Goal: Task Accomplishment & Management: Use online tool/utility

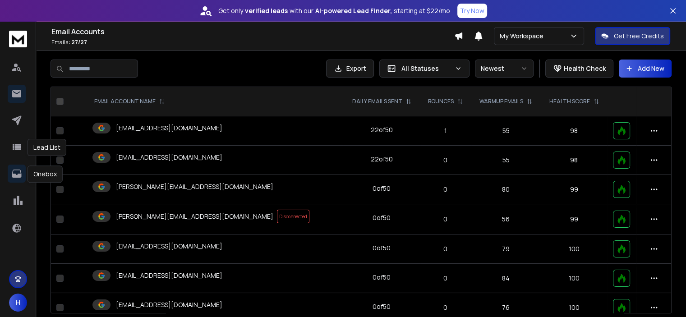
click at [16, 171] on icon at bounding box center [16, 174] width 9 height 8
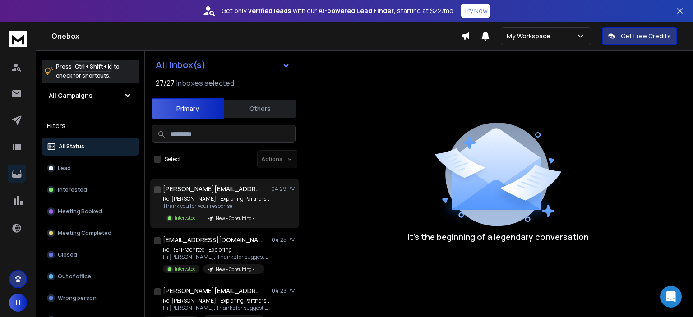
click at [215, 193] on h1 "[PERSON_NAME][EMAIL_ADDRESS][DOMAIN_NAME]" at bounding box center [212, 189] width 99 height 9
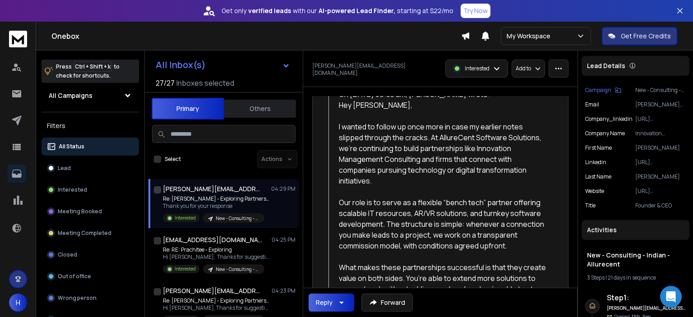
scroll to position [541, 0]
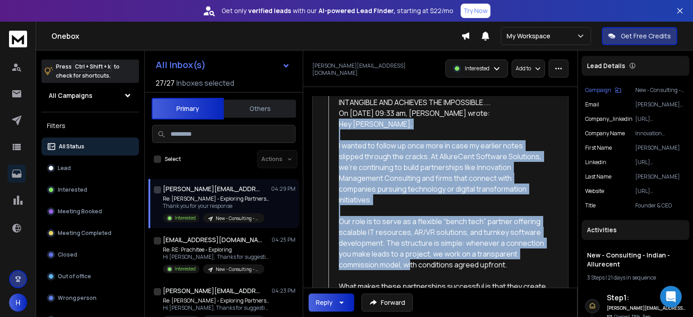
drag, startPoint x: 340, startPoint y: 113, endPoint x: 412, endPoint y: 258, distance: 161.4
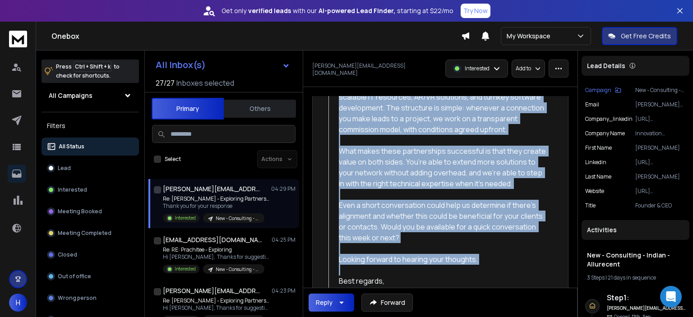
copy blockquote "Lor Ipsumdo, S ametco ad elitse do eius temp in utla et dolorem aliqu enimadm v…"
